Goal: Task Accomplishment & Management: Manage account settings

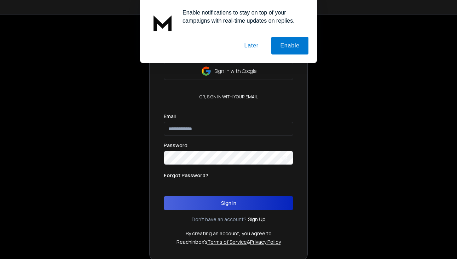
click at [199, 131] on input "email" at bounding box center [228, 129] width 129 height 14
paste input "**********"
type input "**********"
click at [254, 46] on button "Later" at bounding box center [251, 46] width 32 height 18
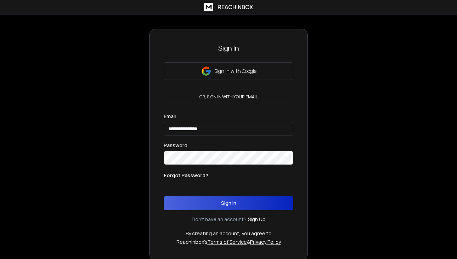
click at [258, 211] on div "**********" at bounding box center [228, 153] width 129 height 183
click at [255, 206] on button "Sign In" at bounding box center [228, 203] width 129 height 14
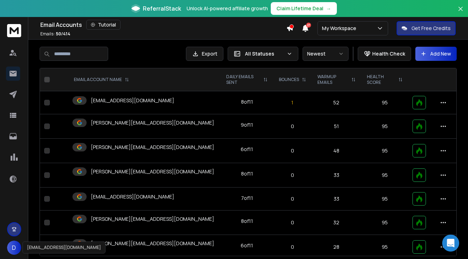
click at [11, 248] on span "D" at bounding box center [14, 247] width 14 height 14
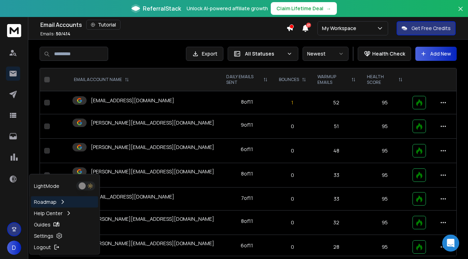
click at [86, 188] on button "button" at bounding box center [85, 185] width 19 height 9
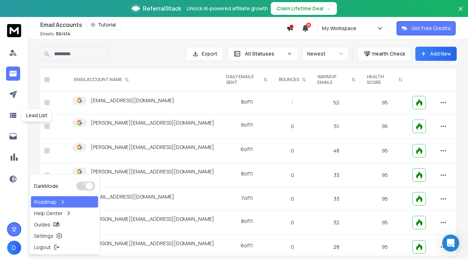
click at [14, 125] on div at bounding box center [14, 117] width 16 height 143
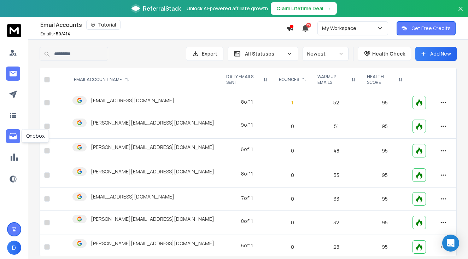
click at [15, 135] on icon at bounding box center [13, 136] width 8 height 8
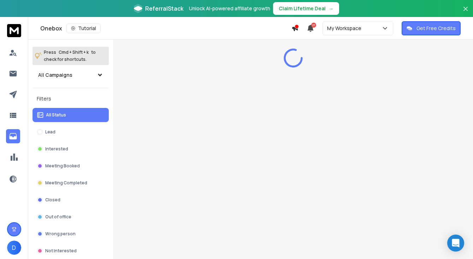
click at [465, 7] on icon "Close banner" at bounding box center [466, 9] width 6 height 6
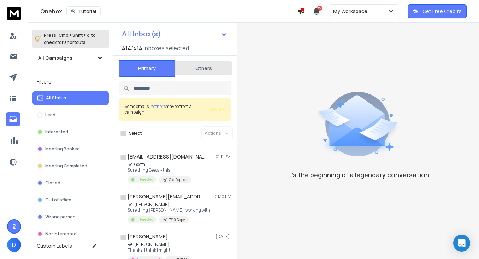
click at [198, 66] on button "Others" at bounding box center [203, 68] width 57 height 16
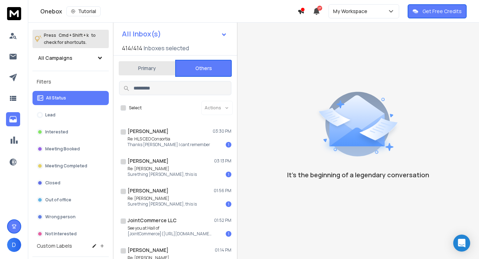
click at [168, 123] on div "Vida Gabriel 03:30 PM Re: HLS CEO Consortia Thanks Jonathan I cant remember 1 A…" at bounding box center [175, 218] width 124 height 192
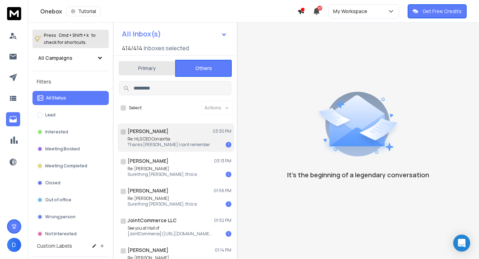
click at [169, 137] on p "Re: HLS CEO Consortia" at bounding box center [169, 139] width 83 height 6
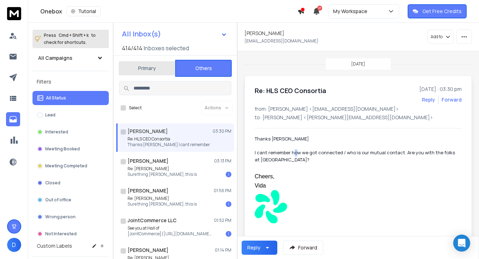
click at [297, 155] on div "I cant remember how we got connected / who is our mutual contact. Are you with …" at bounding box center [355, 156] width 201 height 14
click at [300, 170] on div "Thanks Jonathan I cant remember how we got connected / who is our mutual contac…" at bounding box center [355, 153] width 201 height 36
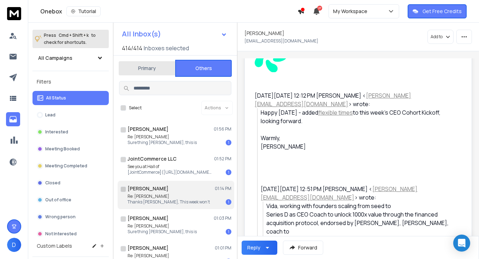
scroll to position [71, 0]
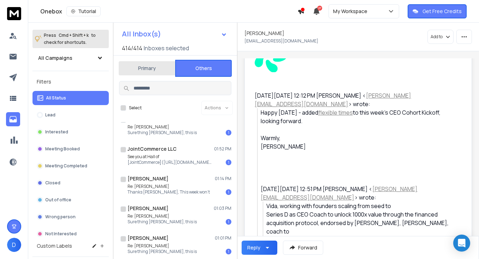
click at [151, 78] on div "Primary Others Select Actions Vida Gabriel 03:30 PM Re: HLS CEO Consortia Thank…" at bounding box center [175, 187] width 124 height 252
click at [153, 67] on button "Primary" at bounding box center [147, 68] width 57 height 16
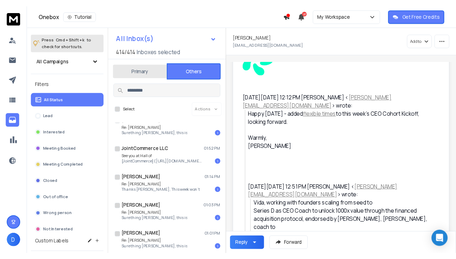
scroll to position [0, 0]
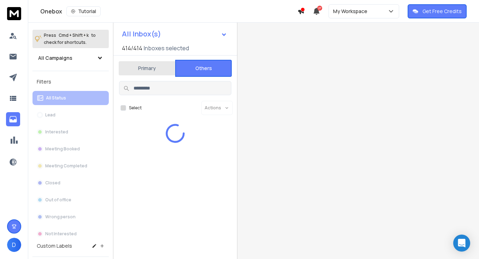
click at [188, 64] on button "Others" at bounding box center [203, 68] width 57 height 17
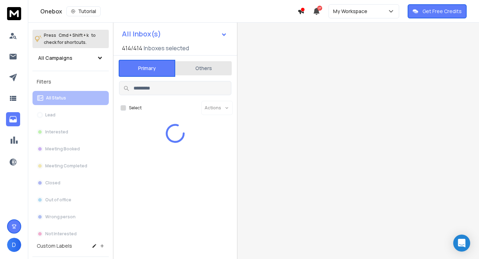
click at [162, 68] on button "Primary" at bounding box center [147, 68] width 57 height 17
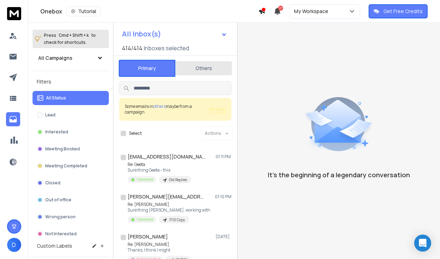
click at [119, 60] on button "Primary" at bounding box center [147, 68] width 57 height 17
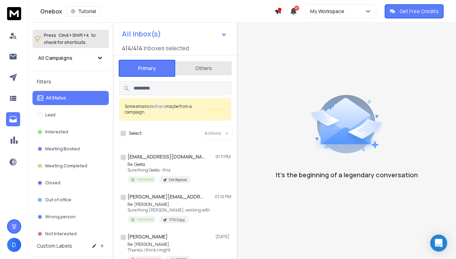
click at [119, 60] on button "Primary" at bounding box center [147, 68] width 57 height 17
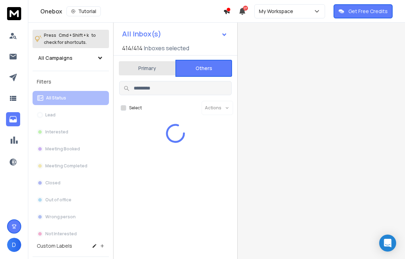
click at [189, 68] on button "Others" at bounding box center [203, 68] width 57 height 17
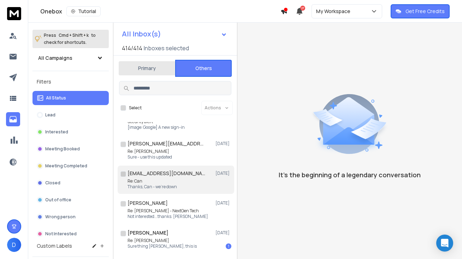
scroll to position [755, 0]
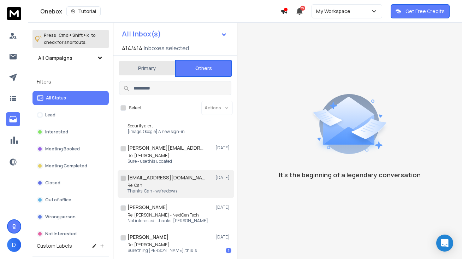
click at [159, 191] on p "Thanks, Can - we’re down" at bounding box center [152, 191] width 49 height 6
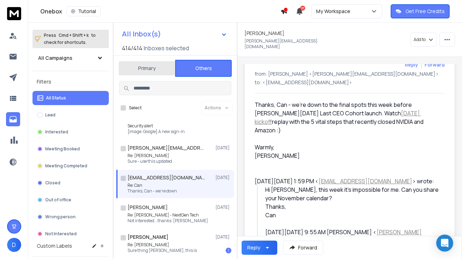
scroll to position [0, 0]
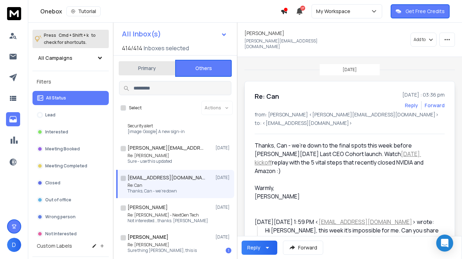
click at [150, 63] on button "Primary" at bounding box center [147, 68] width 57 height 16
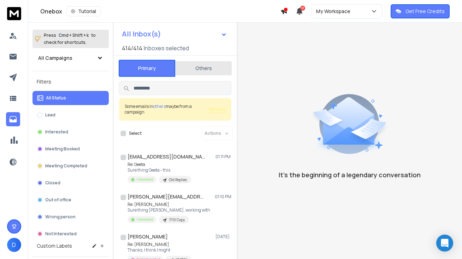
click at [189, 65] on button "Others" at bounding box center [203, 68] width 57 height 16
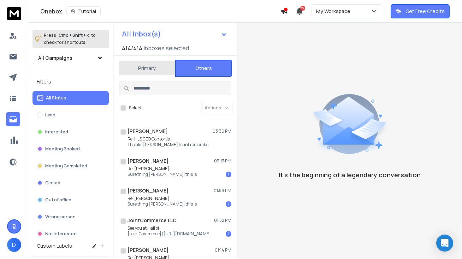
click at [156, 69] on button "Primary" at bounding box center [147, 68] width 57 height 16
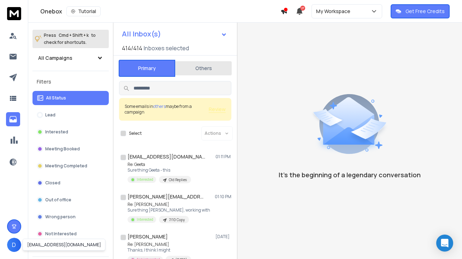
click at [9, 244] on span "D" at bounding box center [14, 245] width 14 height 14
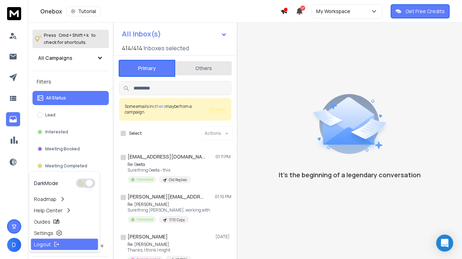
click at [36, 247] on p "Logout" at bounding box center [42, 244] width 17 height 7
